Goal: Task Accomplishment & Management: Complete application form

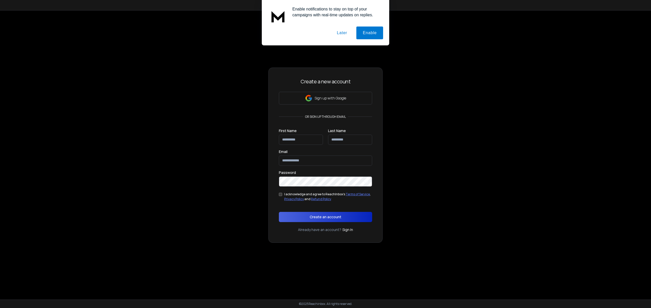
click at [343, 34] on button "Later" at bounding box center [341, 32] width 23 height 13
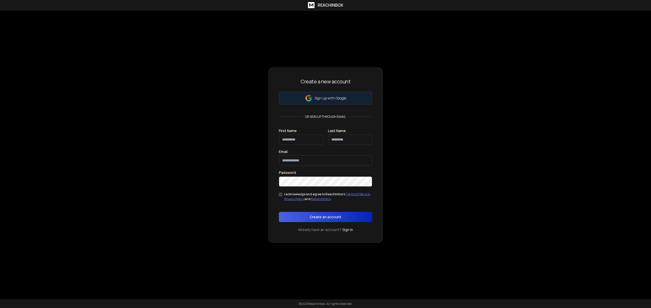
click at [323, 98] on p "Sign up with Google" at bounding box center [330, 98] width 32 height 5
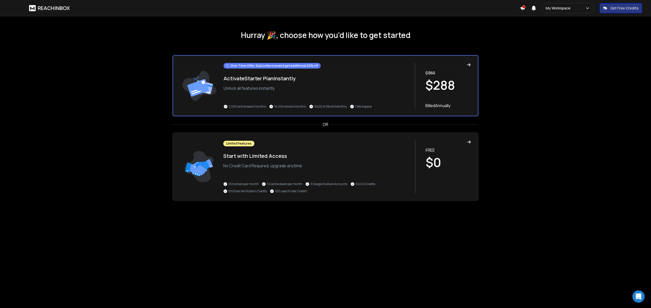
click at [467, 64] on icon at bounding box center [469, 65] width 4 height 4
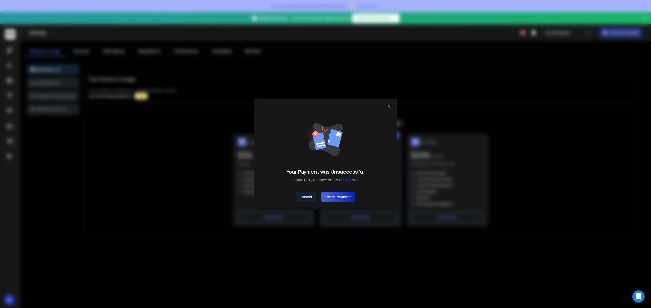
drag, startPoint x: 307, startPoint y: 190, endPoint x: 307, endPoint y: 194, distance: 3.8
click at [307, 191] on div "Your Payment was Unsuccessful Please retry or reach out to our support Cancel R…" at bounding box center [325, 158] width 128 height 85
click at [307, 194] on button "Cancel" at bounding box center [306, 197] width 20 height 10
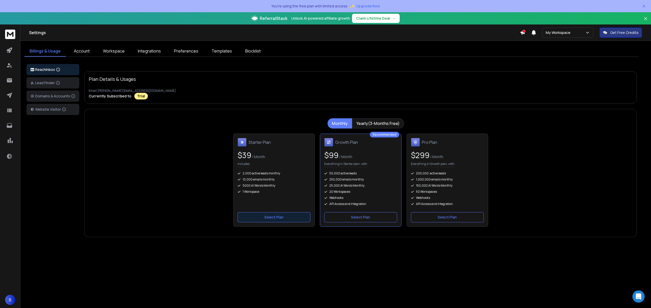
click at [272, 217] on button "Select Plan" at bounding box center [273, 217] width 73 height 10
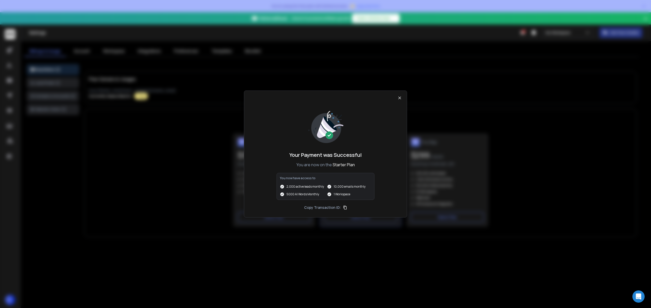
click at [401, 99] on icon at bounding box center [399, 98] width 4 height 4
click at [401, 99] on div "Currently Subscribed to Trial" at bounding box center [359, 96] width 540 height 7
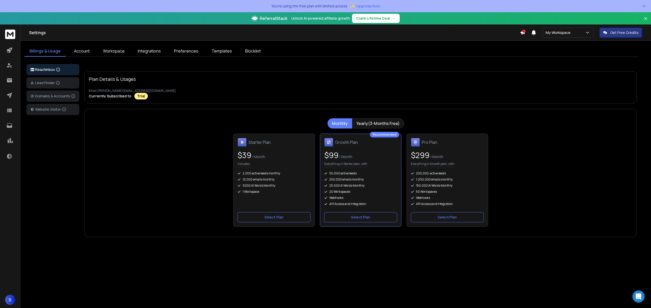
click at [646, 18] on icon "Close banner" at bounding box center [645, 18] width 5 height 5
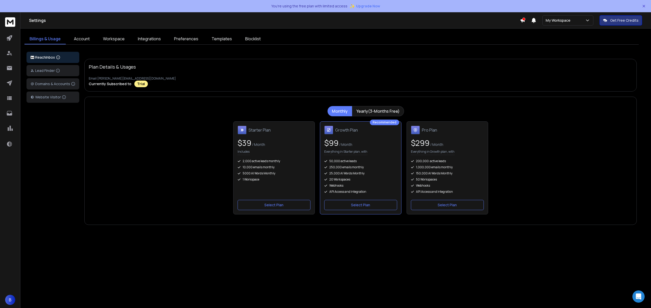
click at [645, 7] on icon "Close notification" at bounding box center [644, 6] width 4 height 4
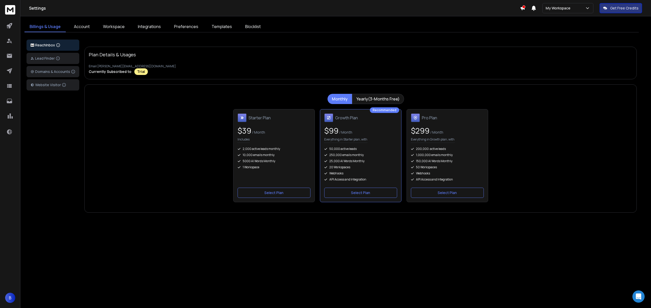
click at [85, 27] on link "Account" at bounding box center [82, 26] width 26 height 11
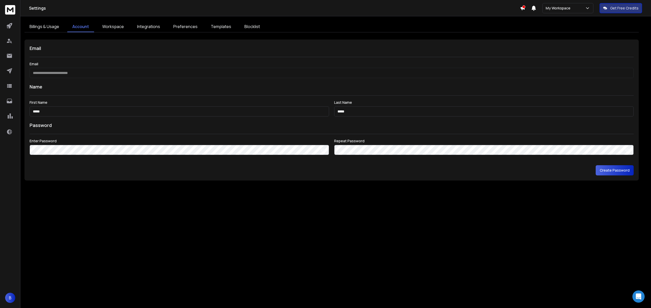
click at [604, 170] on button "Create Password" at bounding box center [614, 170] width 38 height 10
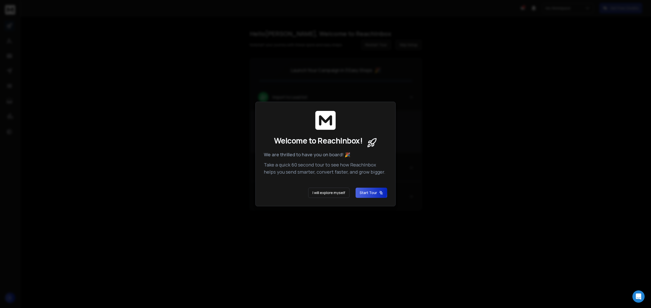
click at [373, 195] on button "Start Tour" at bounding box center [371, 193] width 32 height 10
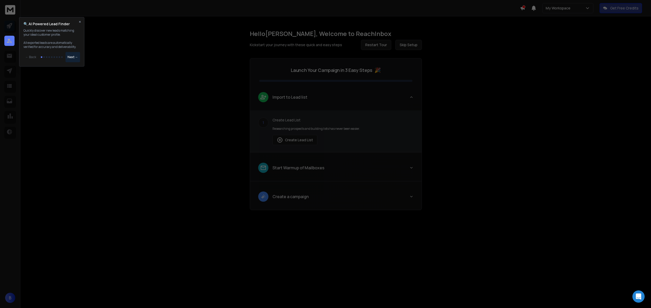
click at [74, 57] on button "Next →" at bounding box center [72, 57] width 15 height 10
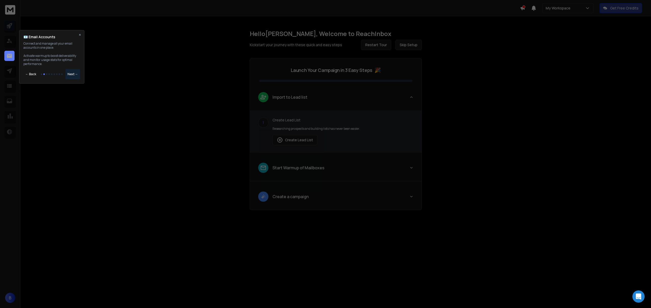
click at [72, 73] on button "Next →" at bounding box center [72, 74] width 15 height 10
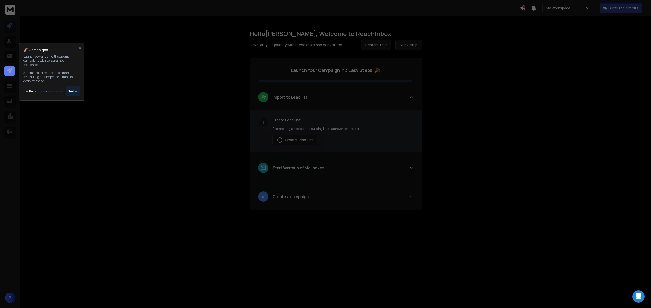
click at [73, 91] on button "Next →" at bounding box center [72, 91] width 15 height 10
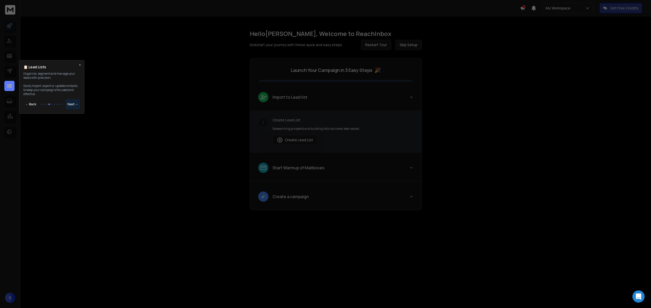
click at [74, 105] on button "Next →" at bounding box center [72, 104] width 15 height 10
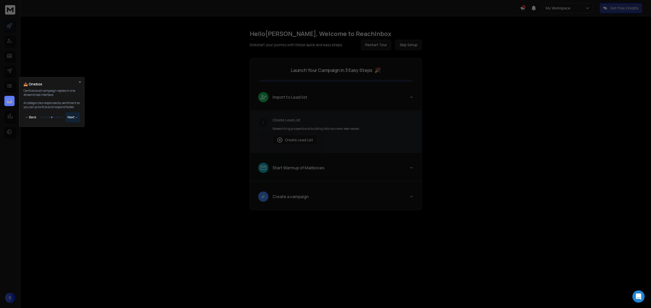
click at [73, 117] on button "Next →" at bounding box center [72, 117] width 15 height 10
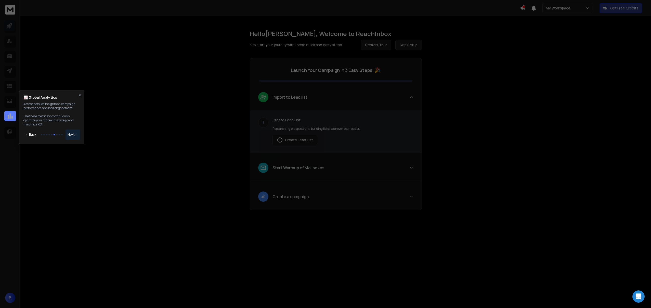
click at [69, 134] on button "Next →" at bounding box center [72, 134] width 15 height 10
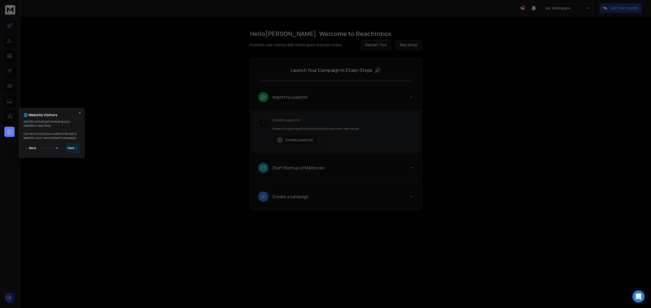
click at [75, 148] on button "Next →" at bounding box center [72, 148] width 15 height 10
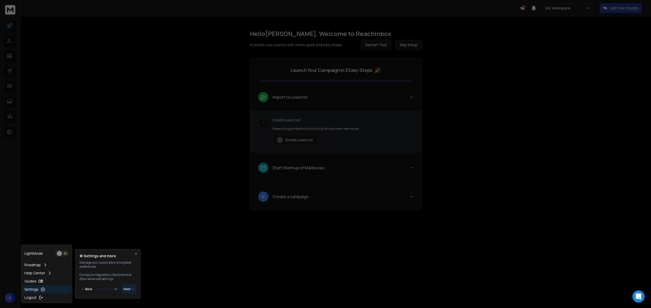
click at [127, 289] on button "Next →" at bounding box center [129, 289] width 15 height 10
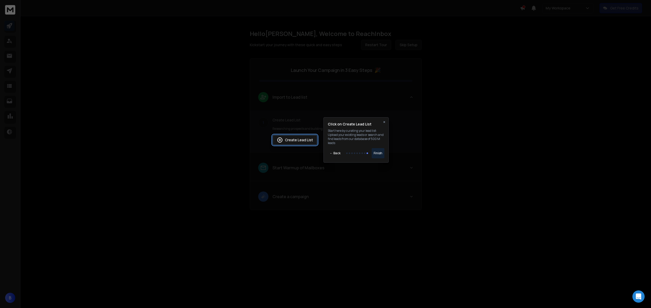
click at [381, 154] on button "Finish" at bounding box center [378, 153] width 13 height 10
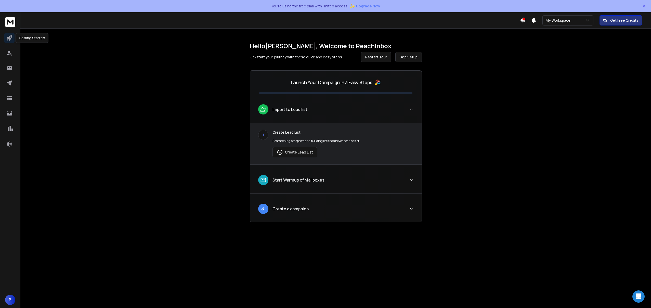
click at [10, 37] on icon at bounding box center [10, 38] width 6 height 6
click at [8, 70] on icon at bounding box center [9, 68] width 5 height 4
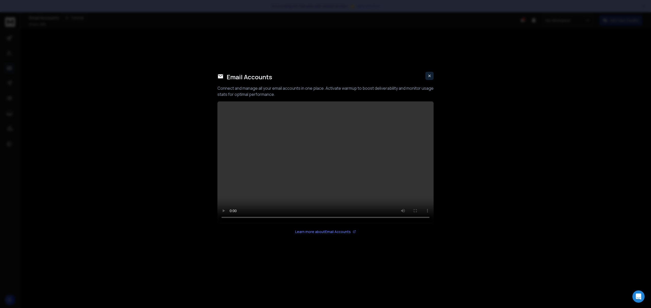
click at [430, 76] on icon at bounding box center [429, 76] width 4 height 4
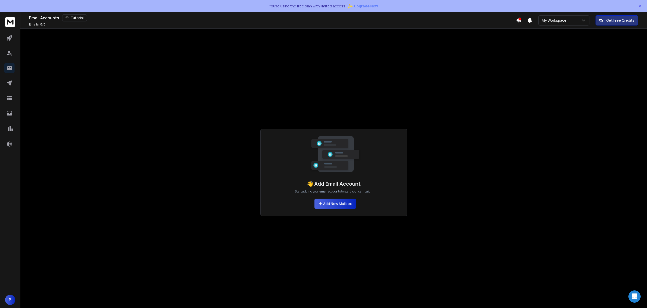
click at [340, 203] on button "Add New Mailbox" at bounding box center [335, 203] width 42 height 10
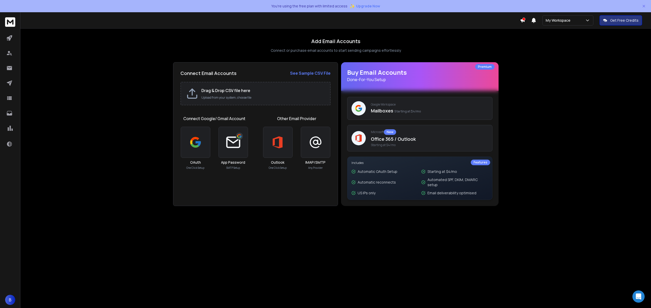
click at [236, 143] on icon at bounding box center [232, 142] width 15 height 15
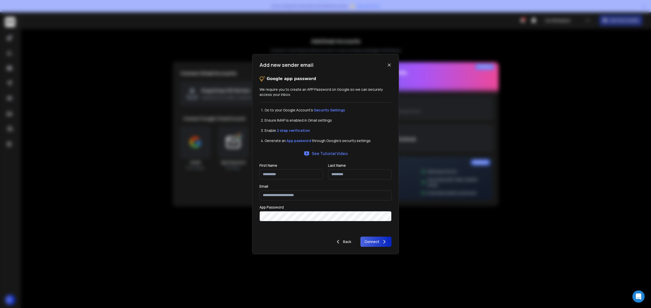
click at [289, 175] on input "text" at bounding box center [290, 174] width 63 height 10
type input "*****"
click at [291, 194] on input "email" at bounding box center [325, 195] width 132 height 10
type input "**********"
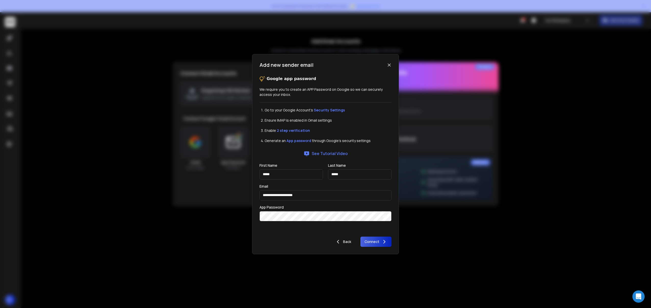
click at [374, 242] on button "Connect" at bounding box center [375, 241] width 31 height 10
click at [533, 218] on div "**********" at bounding box center [325, 154] width 651 height 210
click at [384, 216] on icon at bounding box center [385, 216] width 5 height 5
click at [372, 241] on button "Connect" at bounding box center [375, 241] width 31 height 10
click at [391, 65] on icon at bounding box center [389, 65] width 5 height 5
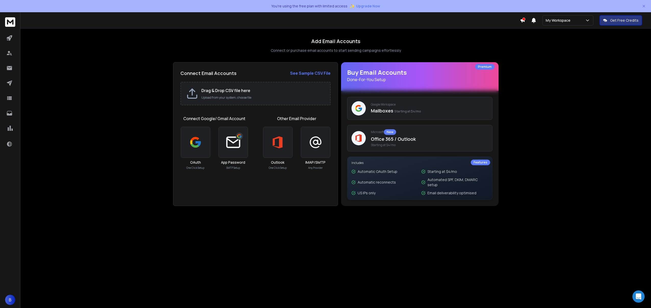
click at [235, 139] on icon at bounding box center [232, 142] width 15 height 15
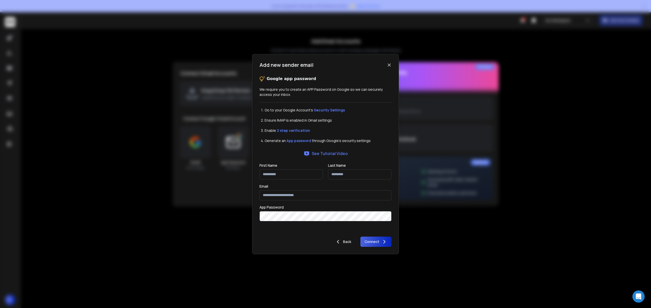
click at [296, 177] on input "text" at bounding box center [290, 174] width 63 height 10
type input "*****"
click at [297, 195] on input "email" at bounding box center [325, 195] width 132 height 10
click at [372, 240] on button "Connect" at bounding box center [375, 241] width 31 height 10
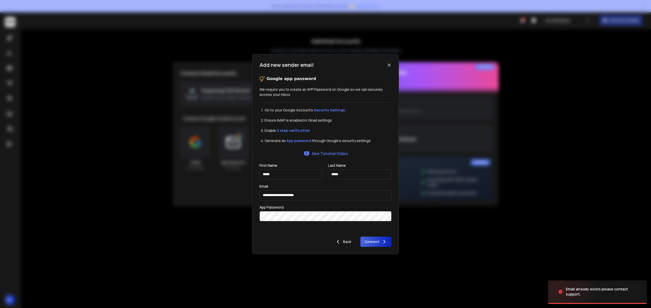
click at [282, 201] on form "**********" at bounding box center [325, 205] width 132 height 83
click at [273, 196] on input "**********" at bounding box center [325, 195] width 132 height 10
type input "**********"
click at [370, 239] on button "Connect" at bounding box center [375, 241] width 31 height 10
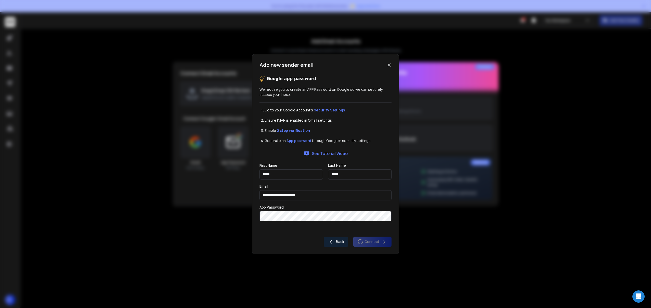
click at [339, 243] on button "Back" at bounding box center [336, 241] width 24 height 10
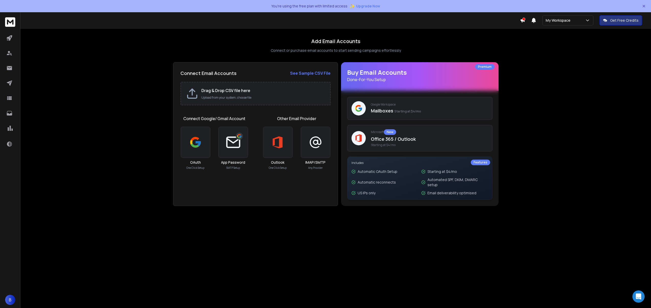
click at [643, 6] on icon "Close notification" at bounding box center [644, 6] width 4 height 4
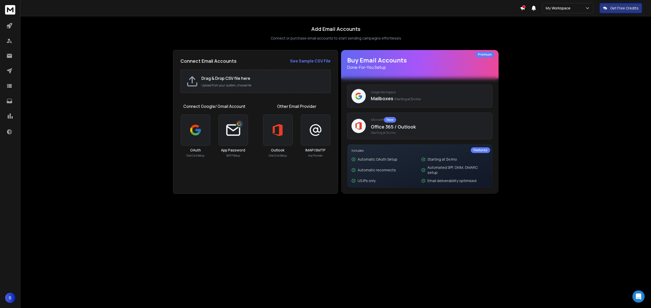
click at [413, 98] on span "Starting at $4/mo" at bounding box center [407, 99] width 27 height 4
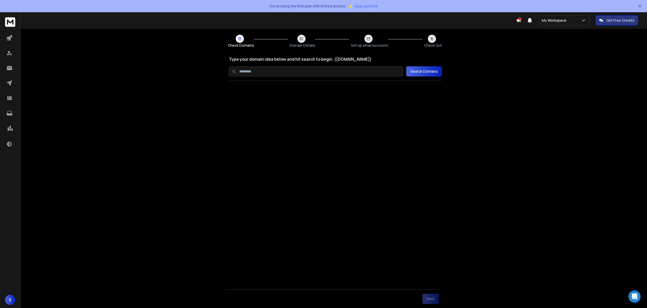
click at [640, 8] on icon "Close notification" at bounding box center [640, 6] width 4 height 4
